Goal: Task Accomplishment & Management: Manage account settings

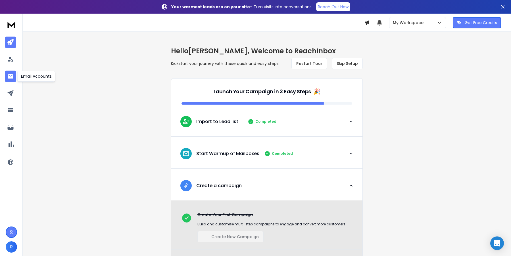
click at [11, 77] on icon at bounding box center [11, 76] width 6 height 5
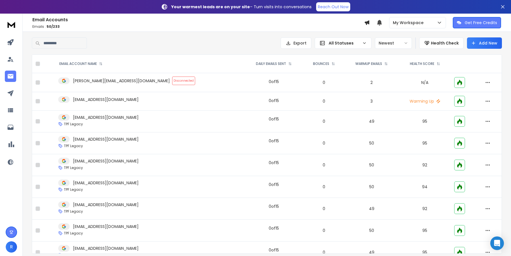
click at [481, 45] on button "Add New" at bounding box center [484, 42] width 35 height 11
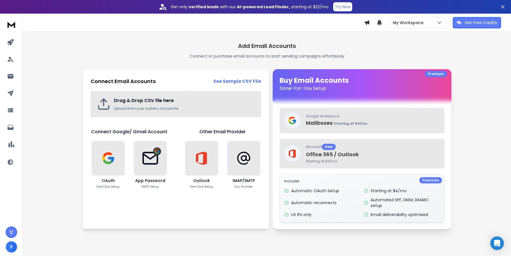
click at [103, 156] on icon at bounding box center [108, 158] width 14 height 17
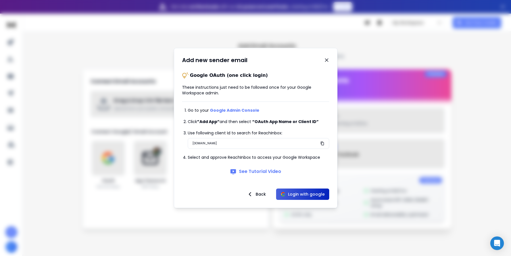
click at [296, 195] on button "Login with google" at bounding box center [302, 194] width 53 height 11
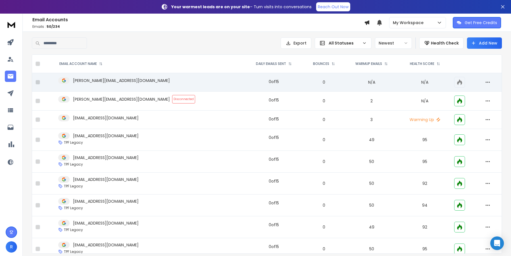
click at [456, 84] on icon at bounding box center [459, 82] width 6 height 6
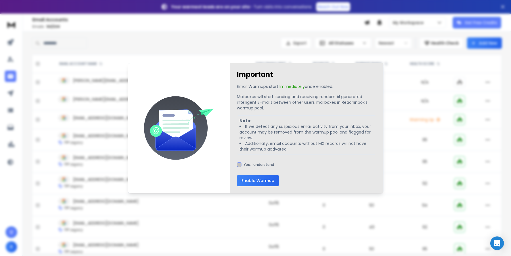
click at [240, 163] on button "Yes, I understand" at bounding box center [239, 165] width 5 height 5
click at [249, 180] on button "Enable Warmup" at bounding box center [258, 180] width 42 height 11
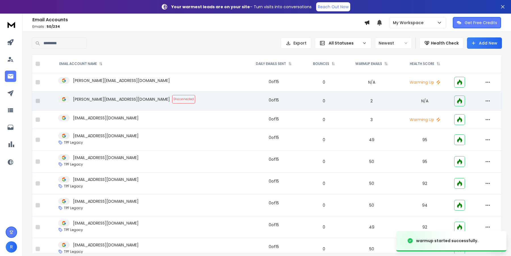
click at [490, 100] on button at bounding box center [487, 101] width 21 height 10
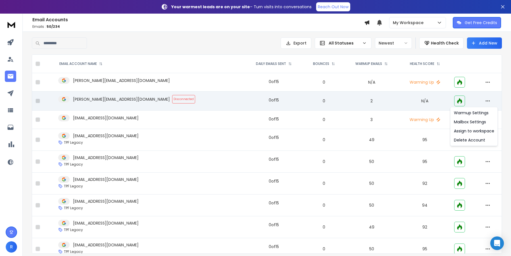
click at [172, 99] on span "Disconnected" at bounding box center [183, 99] width 23 height 9
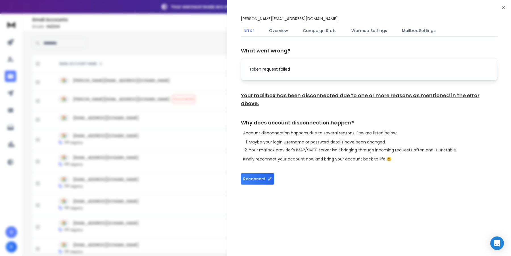
click at [249, 173] on button "Reconnect" at bounding box center [257, 178] width 33 height 11
